Goal: Task Accomplishment & Management: Manage account settings

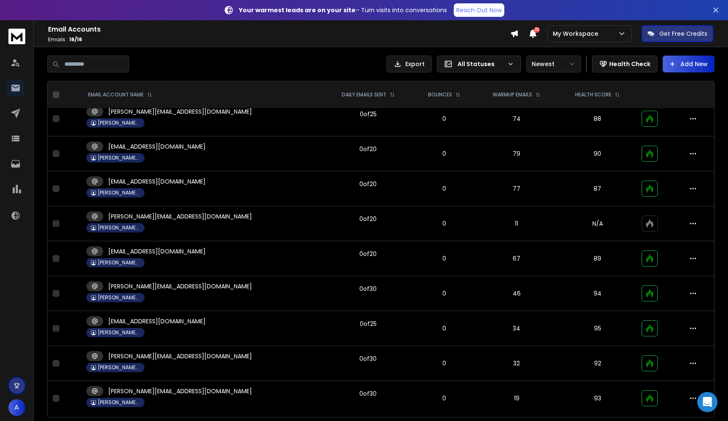
scroll to position [257, 0]
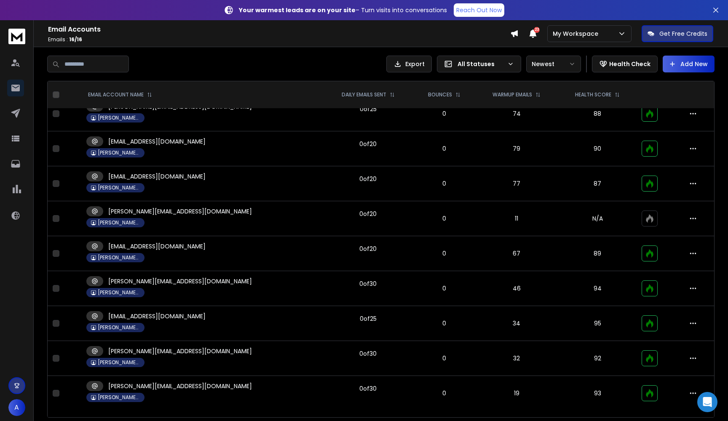
click at [646, 221] on icon at bounding box center [649, 218] width 7 height 8
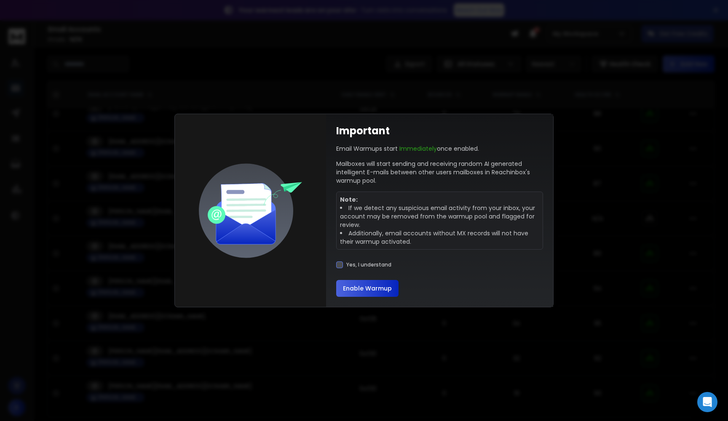
click at [339, 267] on button "Yes, I understand" at bounding box center [339, 265] width 7 height 7
click at [352, 286] on button "Enable Warmup" at bounding box center [367, 288] width 62 height 17
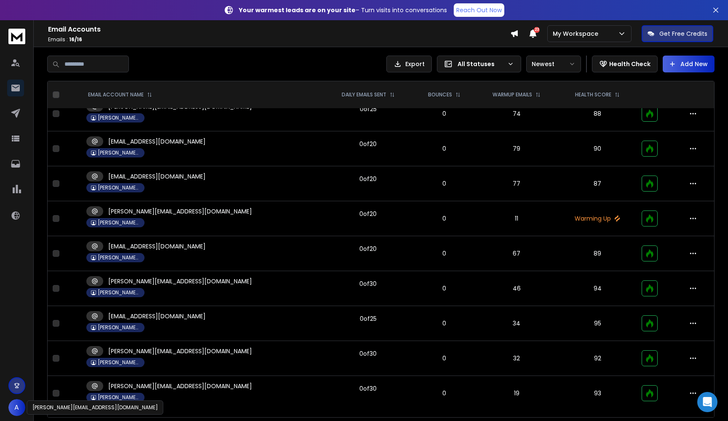
click at [21, 413] on span "A" at bounding box center [16, 407] width 17 height 17
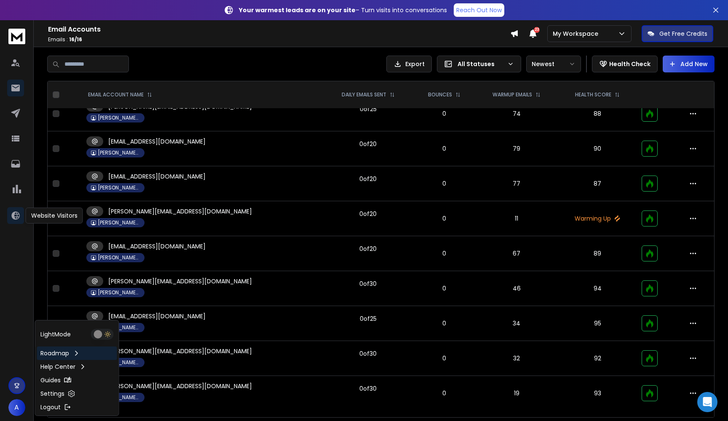
click at [16, 216] on icon at bounding box center [16, 216] width 10 height 10
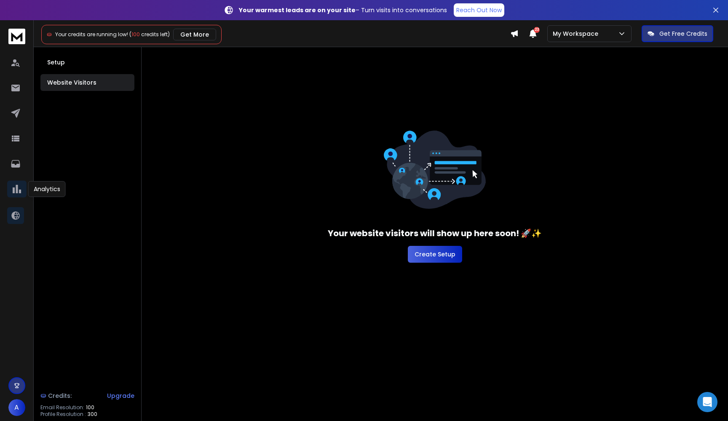
click at [16, 187] on icon at bounding box center [17, 189] width 8 height 8
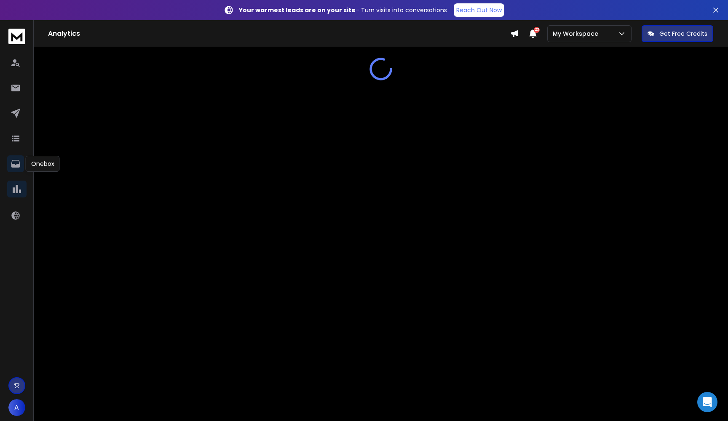
click at [12, 165] on icon at bounding box center [15, 164] width 9 height 8
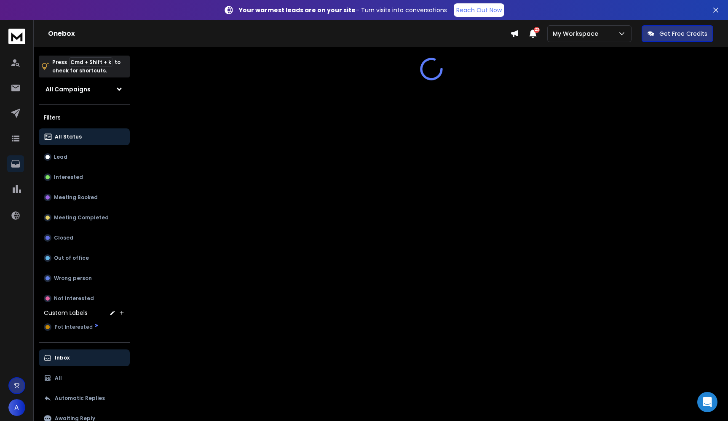
click at [365, 176] on div "Press Cmd + Shift + k to check for shortcuts. All Campaigns All Campaigns Filte…" at bounding box center [381, 257] width 694 height 421
click at [13, 138] on icon at bounding box center [16, 139] width 8 height 6
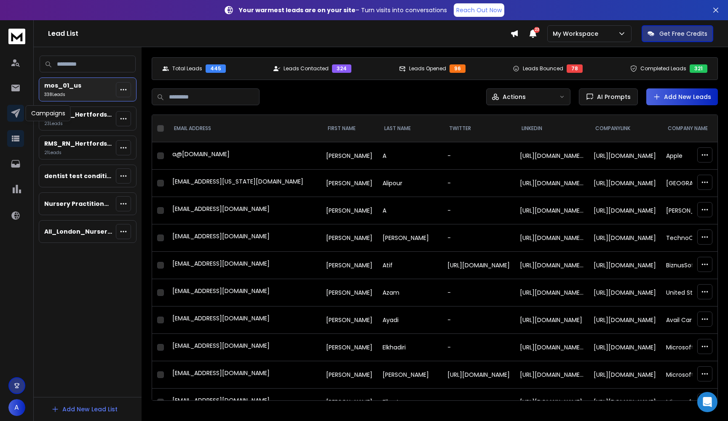
click at [15, 112] on icon at bounding box center [15, 113] width 9 height 9
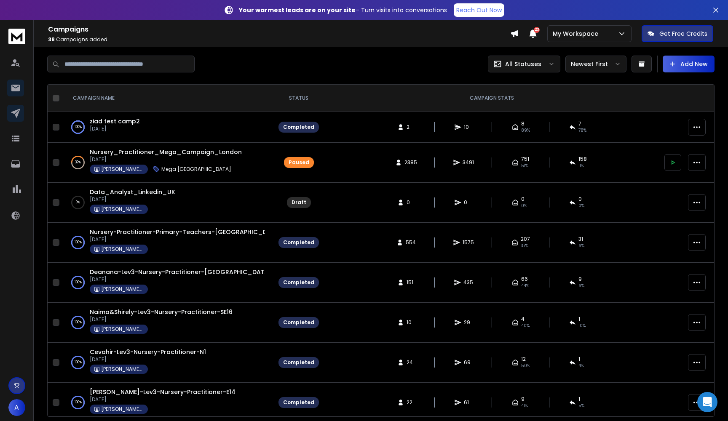
click at [17, 92] on icon at bounding box center [16, 88] width 10 height 10
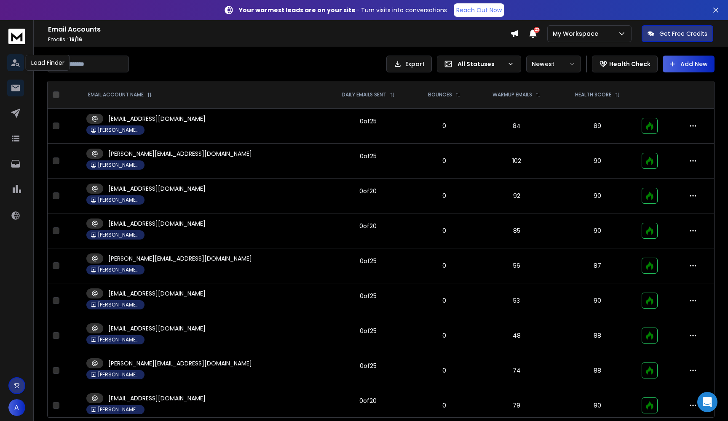
click at [16, 66] on icon at bounding box center [16, 63] width 10 height 10
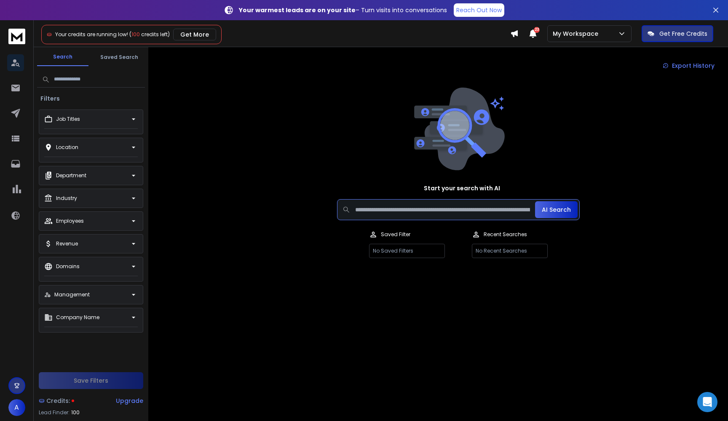
click at [20, 34] on img at bounding box center [16, 37] width 17 height 16
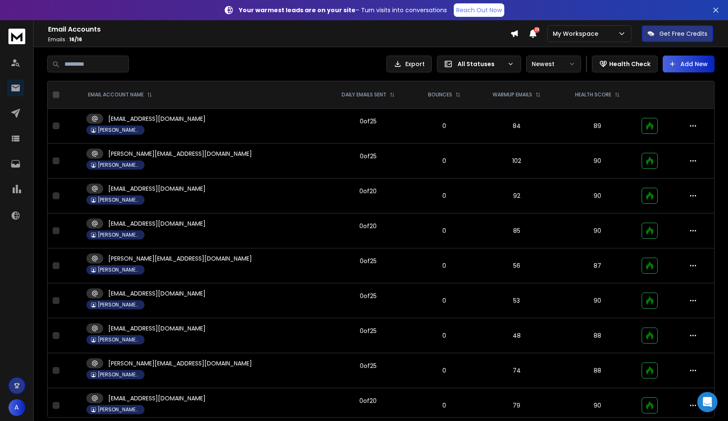
click at [506, 64] on div "All Statuses" at bounding box center [479, 64] width 84 height 17
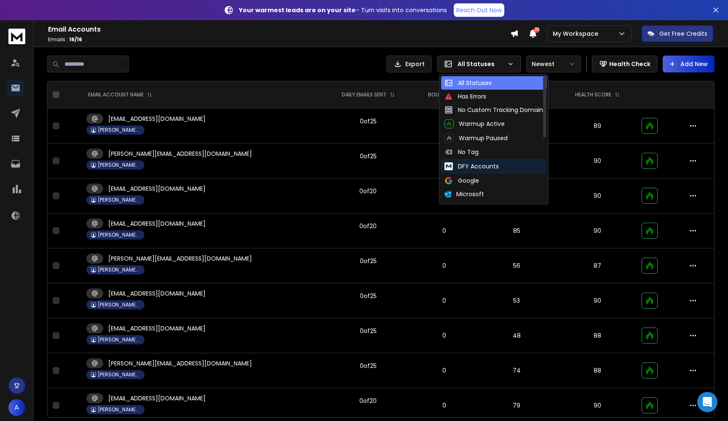
click at [328, 48] on div "Export All Statuses Newest Health Check Add New EMAIL ACCOUNT NAME DAILY EMAILS…" at bounding box center [381, 236] width 694 height 379
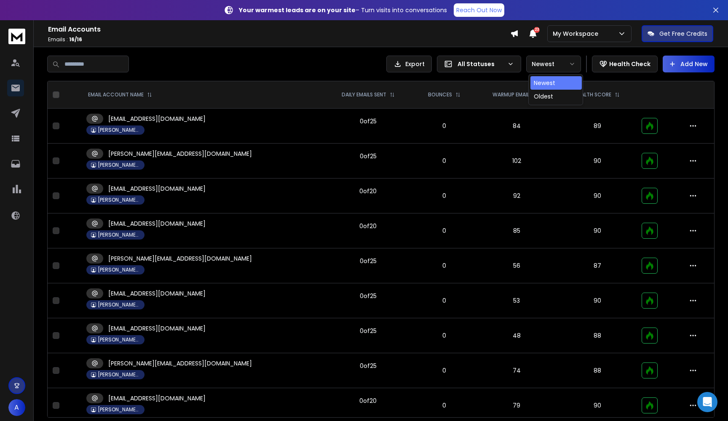
click at [574, 65] on icon "button" at bounding box center [571, 64] width 3 height 2
click at [628, 67] on p "Health Check" at bounding box center [629, 64] width 41 height 8
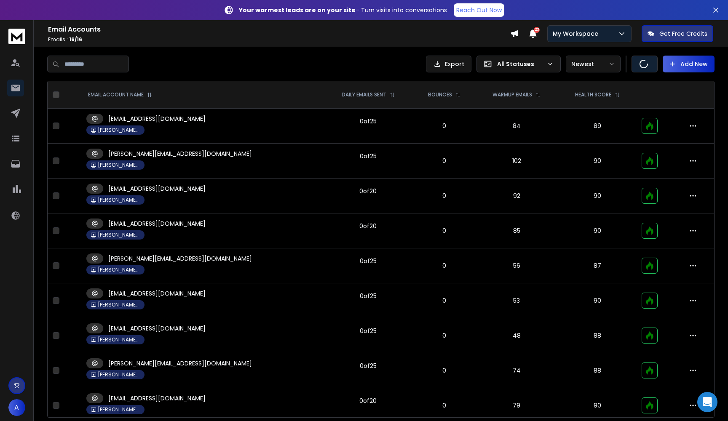
click at [621, 36] on icon "button" at bounding box center [621, 33] width 8 height 8
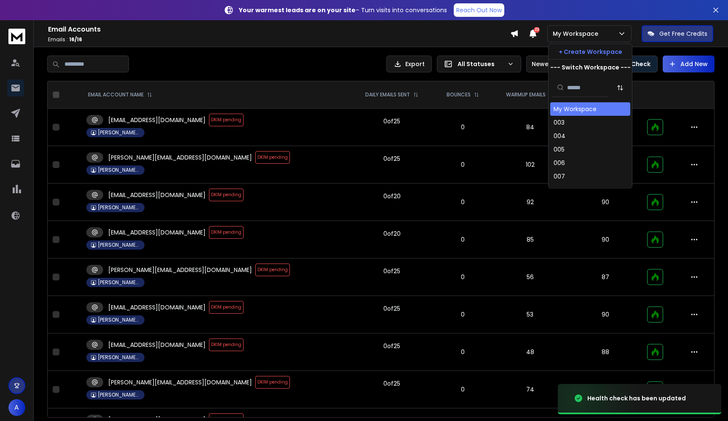
click at [333, 65] on div at bounding box center [214, 64] width 334 height 17
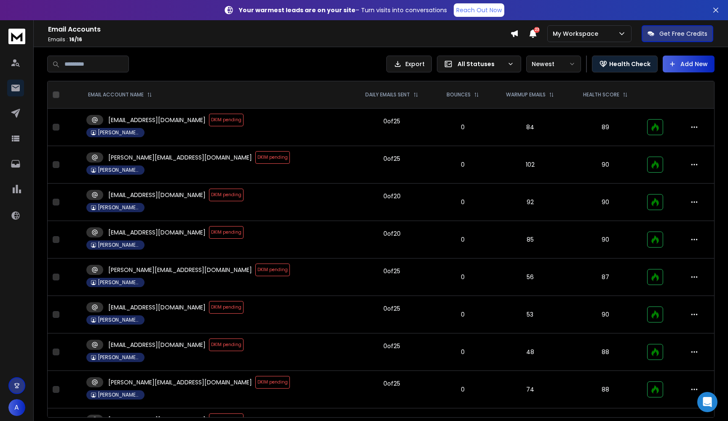
click at [209, 120] on span "DKIM pending" at bounding box center [226, 120] width 35 height 13
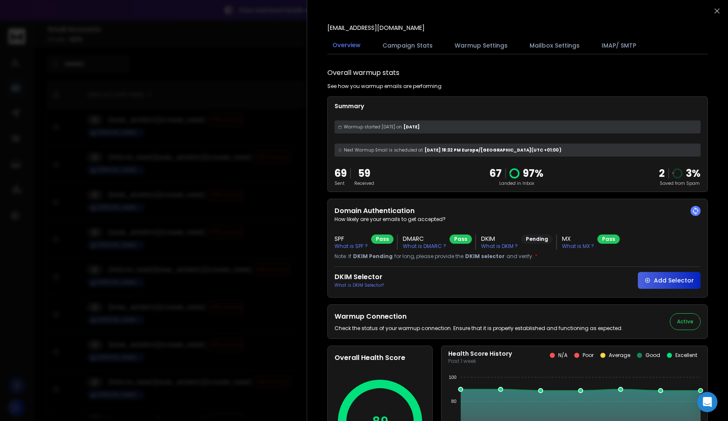
click at [401, 40] on button "Campaign Stats" at bounding box center [407, 45] width 60 height 19
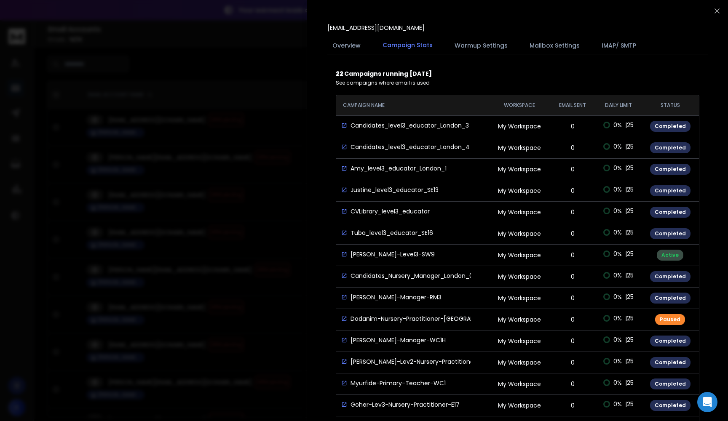
click at [486, 52] on button "Warmup Settings" at bounding box center [480, 45] width 63 height 19
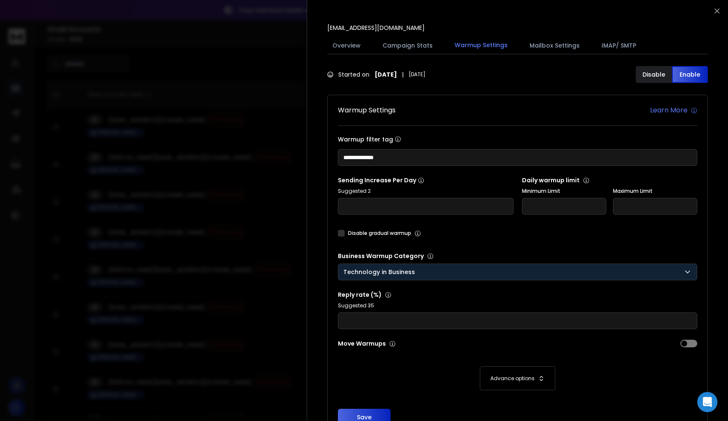
click at [486, 276] on button "Technology in Business" at bounding box center [517, 272] width 359 height 17
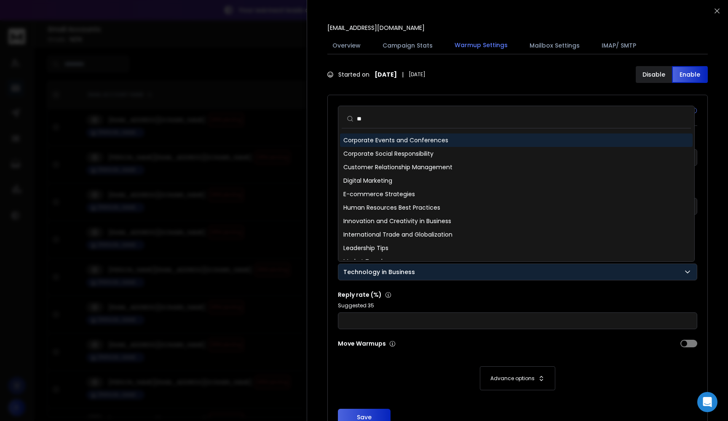
type input "*"
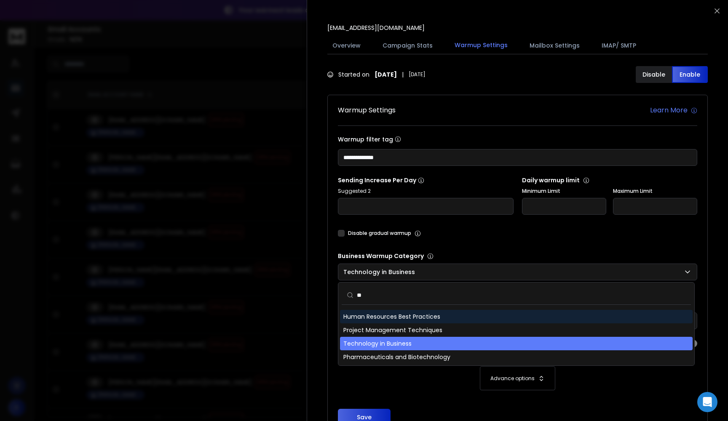
type input "**"
click at [435, 318] on span "Human Resources Best Practices" at bounding box center [391, 316] width 97 height 8
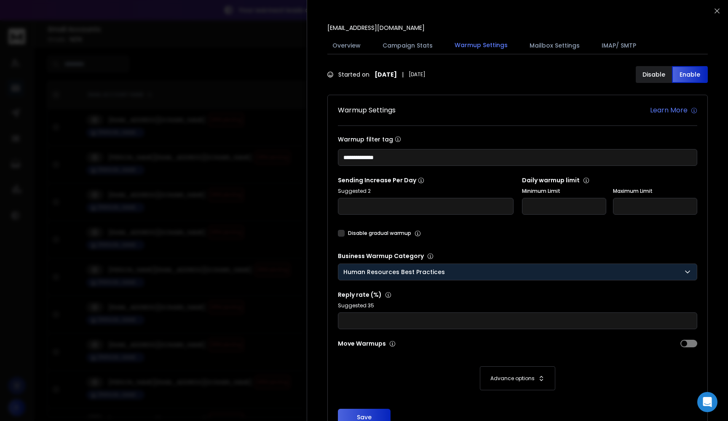
click at [451, 274] on div "Human Resources Best Practices" at bounding box center [517, 272] width 348 height 8
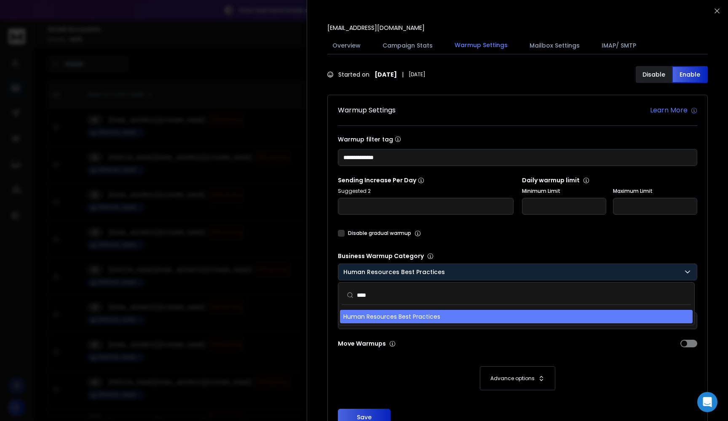
type input "*****"
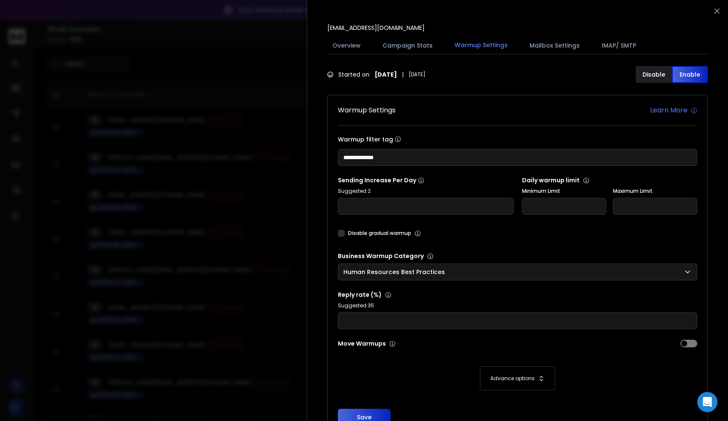
click at [375, 416] on button "Save" at bounding box center [364, 417] width 53 height 17
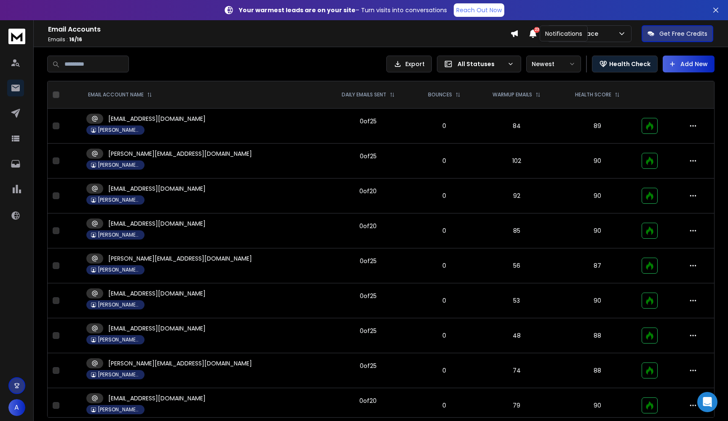
click at [533, 34] on icon at bounding box center [533, 33] width 8 height 8
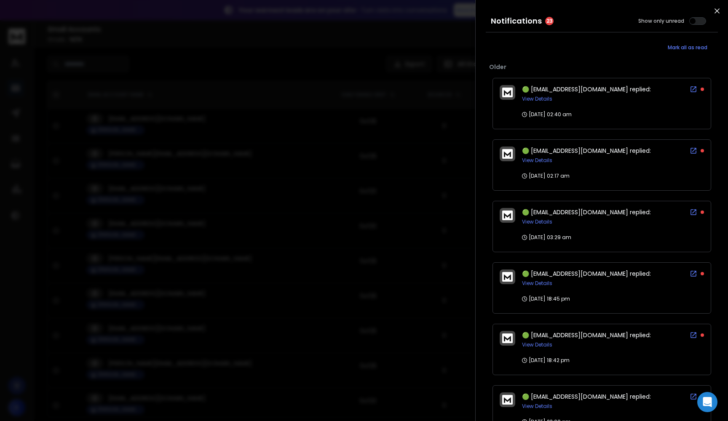
click at [717, 11] on icon "button" at bounding box center [717, 11] width 8 height 8
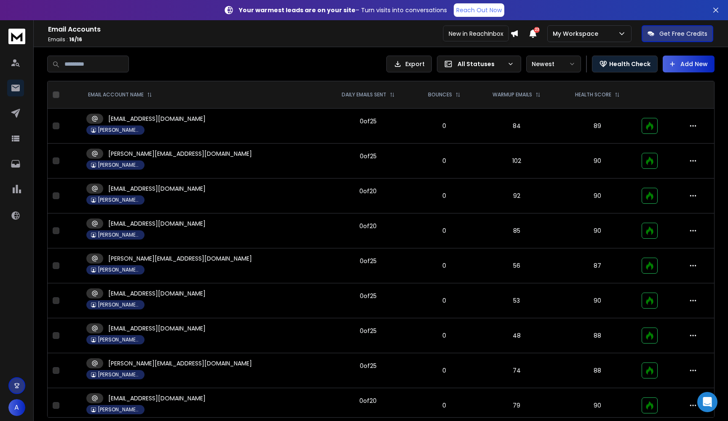
click at [517, 32] on icon at bounding box center [514, 33] width 7 height 7
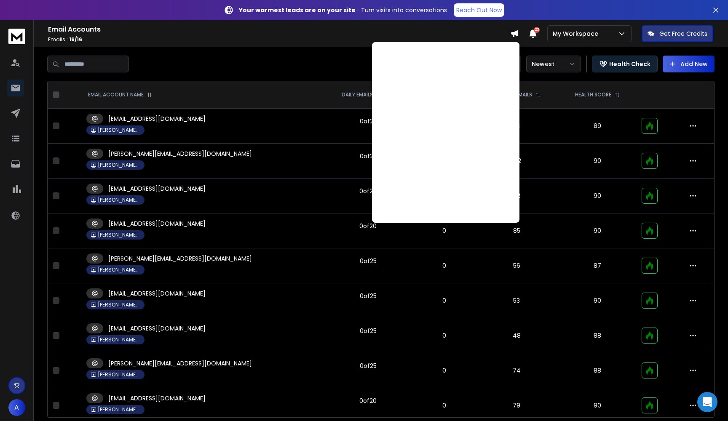
click at [254, 49] on div "Export All Statuses Newest Health Check Add New EMAIL ACCOUNT NAME DAILY EMAILS…" at bounding box center [381, 236] width 694 height 379
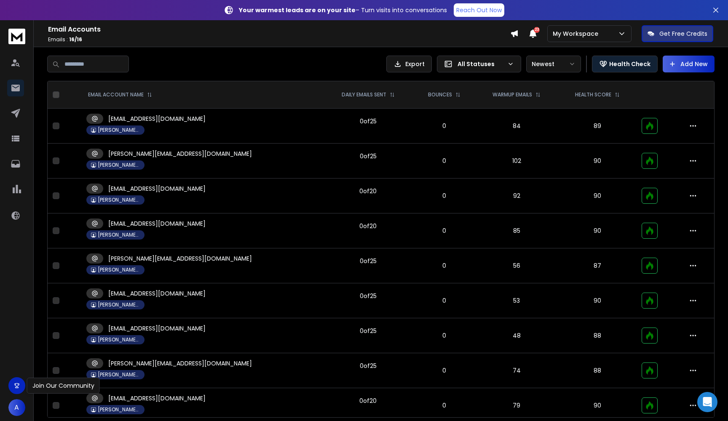
click at [17, 389] on link at bounding box center [16, 385] width 17 height 17
click at [12, 407] on span "A" at bounding box center [16, 407] width 17 height 17
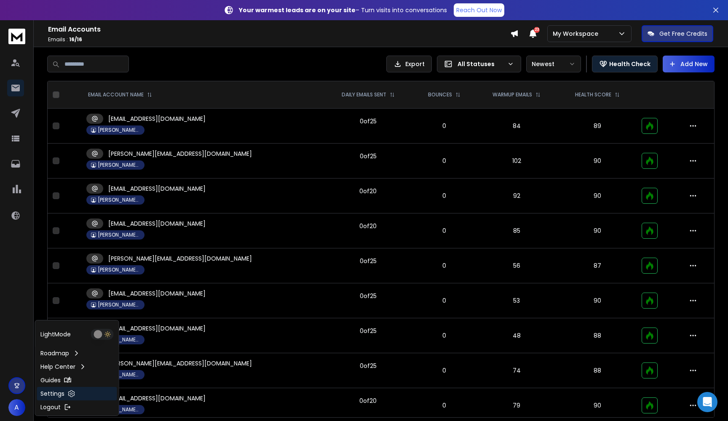
click at [57, 393] on p "Settings" at bounding box center [52, 394] width 24 height 8
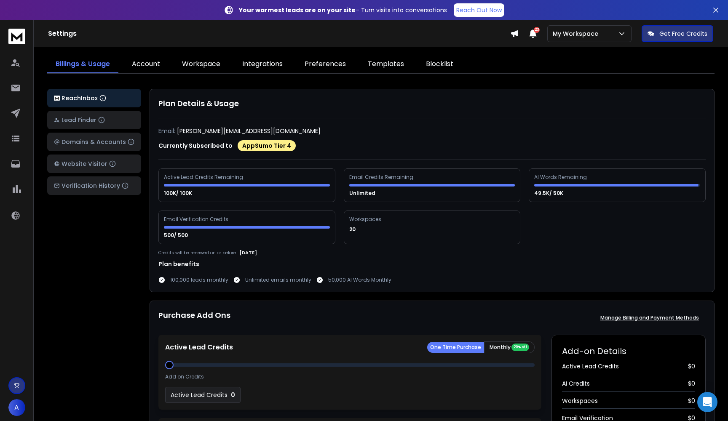
click at [74, 120] on button "Lead Finder" at bounding box center [94, 120] width 94 height 19
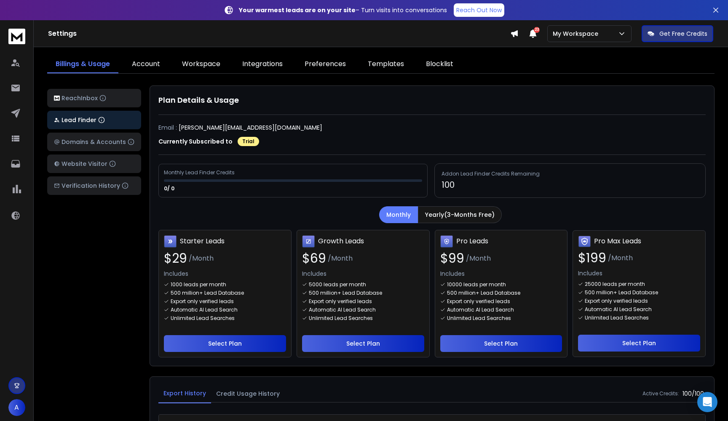
click at [77, 139] on button "Domains & Accounts" at bounding box center [94, 142] width 94 height 19
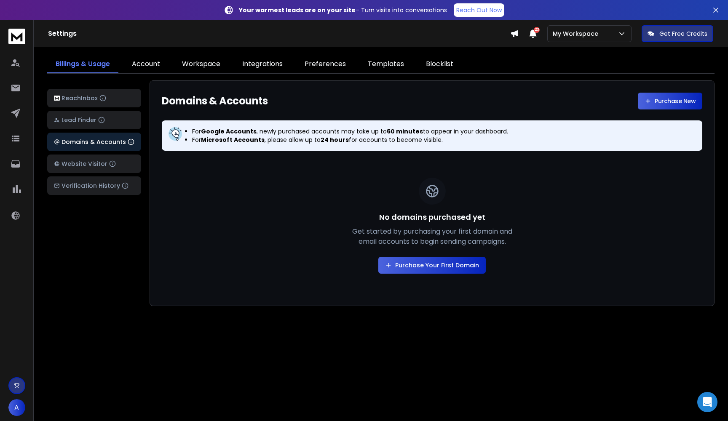
click at [76, 161] on button "Website Visitor" at bounding box center [94, 164] width 94 height 19
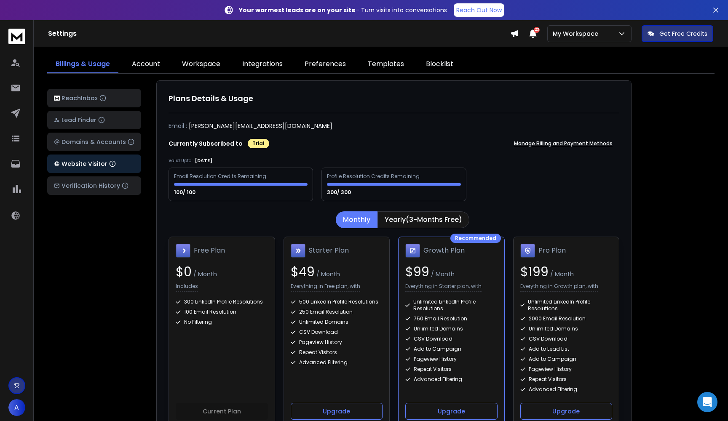
click at [90, 187] on button "Verification History" at bounding box center [94, 185] width 94 height 19
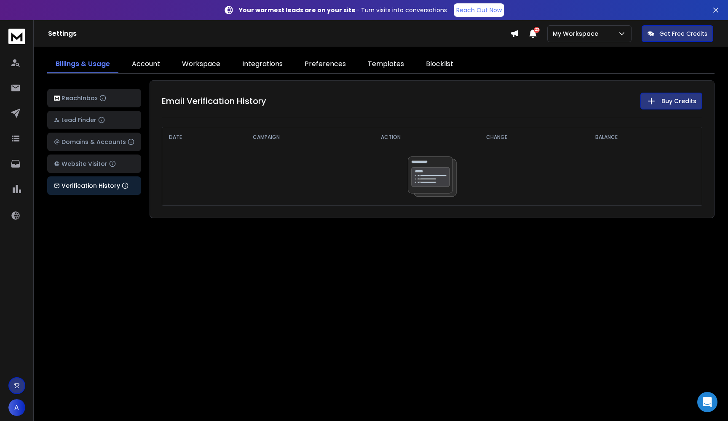
click at [141, 63] on link "Account" at bounding box center [145, 65] width 45 height 18
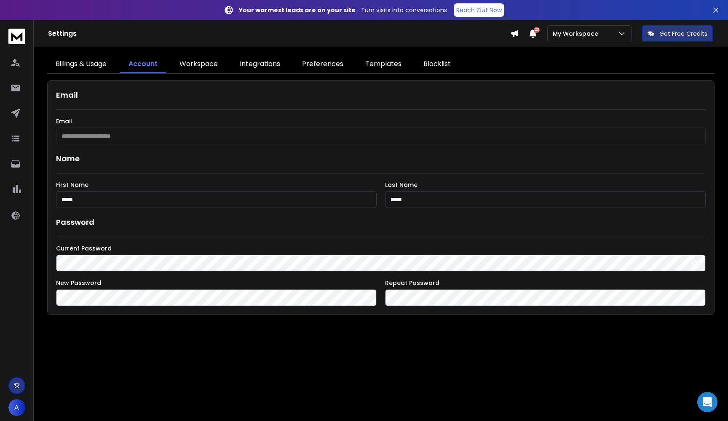
click at [200, 63] on link "Workspace" at bounding box center [198, 65] width 55 height 18
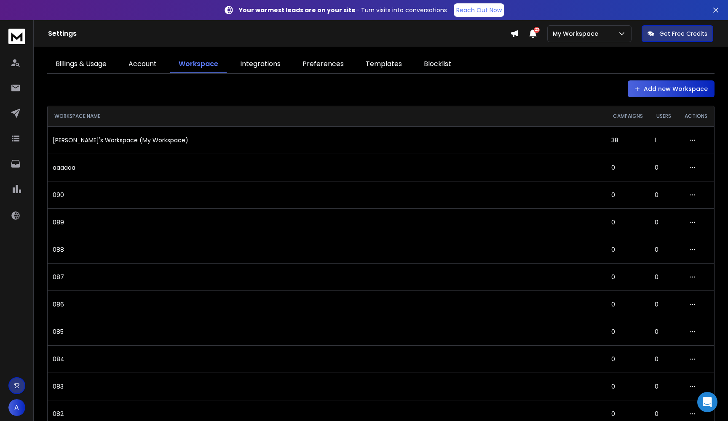
click at [255, 59] on link "Integrations" at bounding box center [260, 65] width 57 height 18
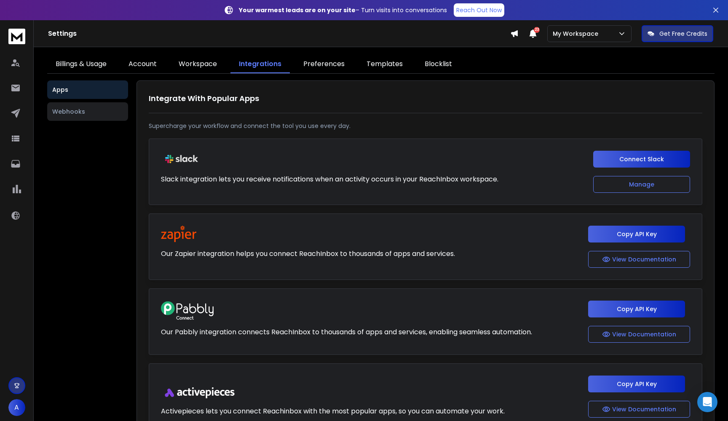
click at [324, 61] on link "Preferences" at bounding box center [324, 65] width 58 height 18
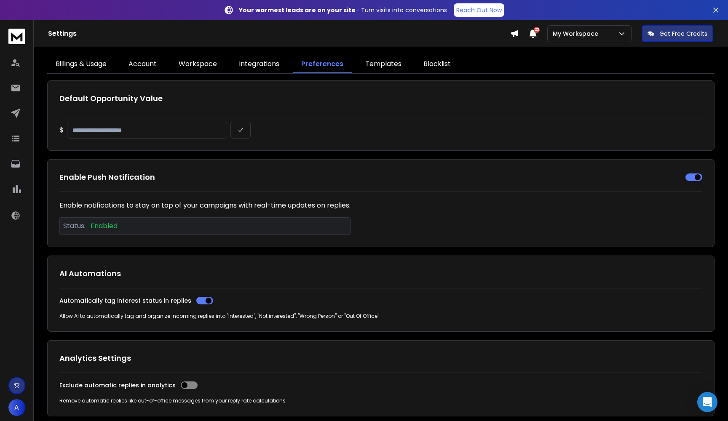
click at [377, 61] on link "Templates" at bounding box center [383, 65] width 53 height 18
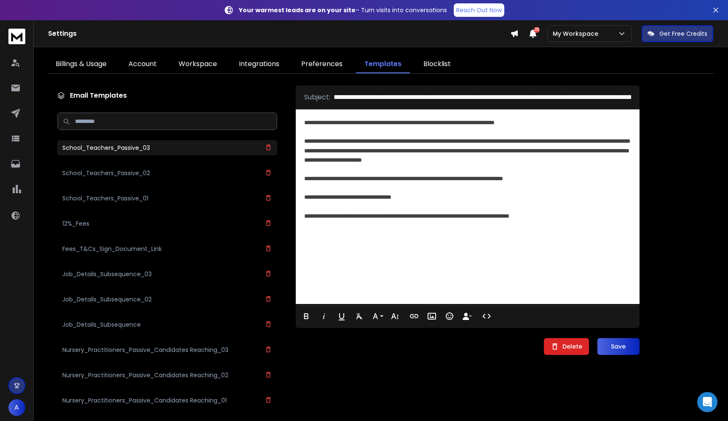
click at [435, 60] on link "Blocklist" at bounding box center [437, 65] width 44 height 18
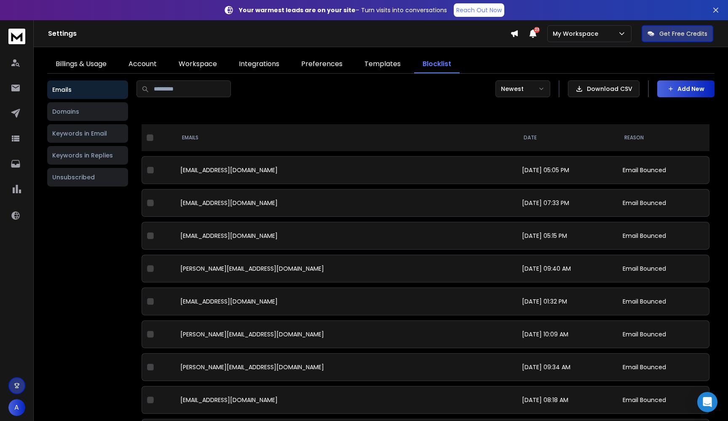
click at [66, 61] on link "Billings & Usage" at bounding box center [81, 65] width 68 height 18
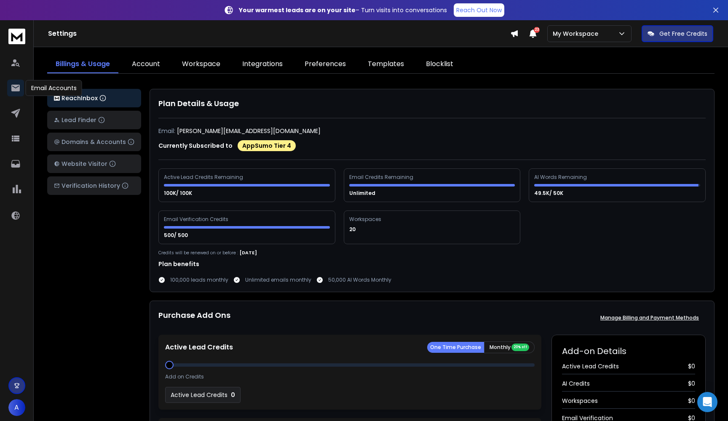
click at [17, 87] on icon at bounding box center [16, 88] width 10 height 10
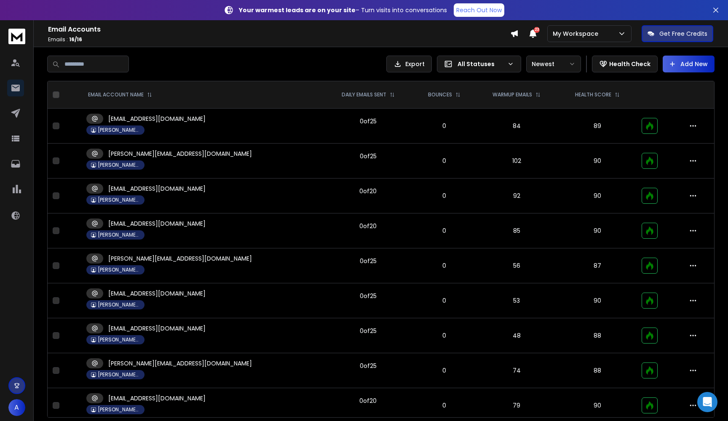
click at [289, 69] on div at bounding box center [214, 64] width 334 height 17
click at [716, 10] on icon at bounding box center [715, 10] width 5 height 5
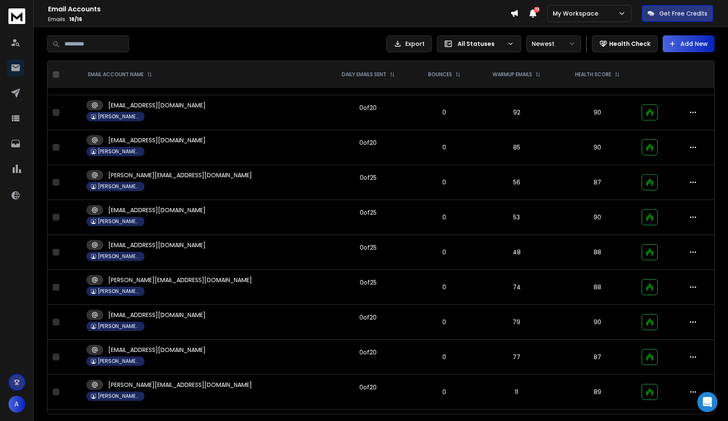
scroll to position [240, 0]
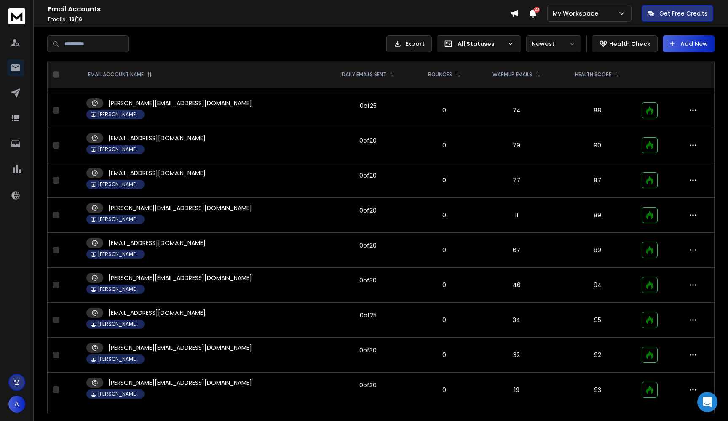
click at [147, 206] on p "[PERSON_NAME][EMAIL_ADDRESS][DOMAIN_NAME]" at bounding box center [180, 208] width 144 height 8
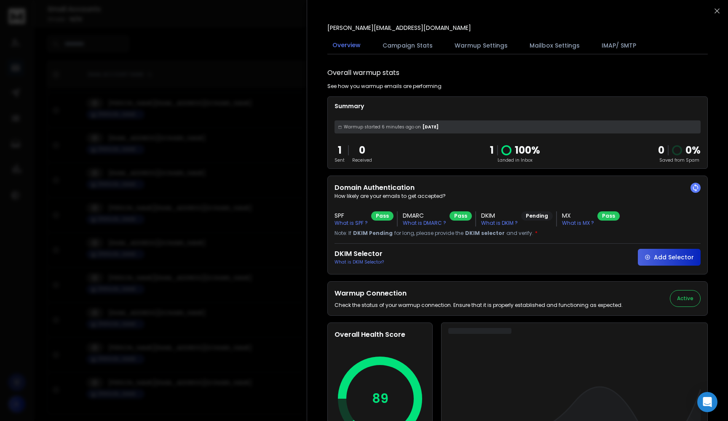
scroll to position [0, 0]
click at [714, 10] on icon "button" at bounding box center [717, 11] width 8 height 8
